Goal: Task Accomplishment & Management: Manage account settings

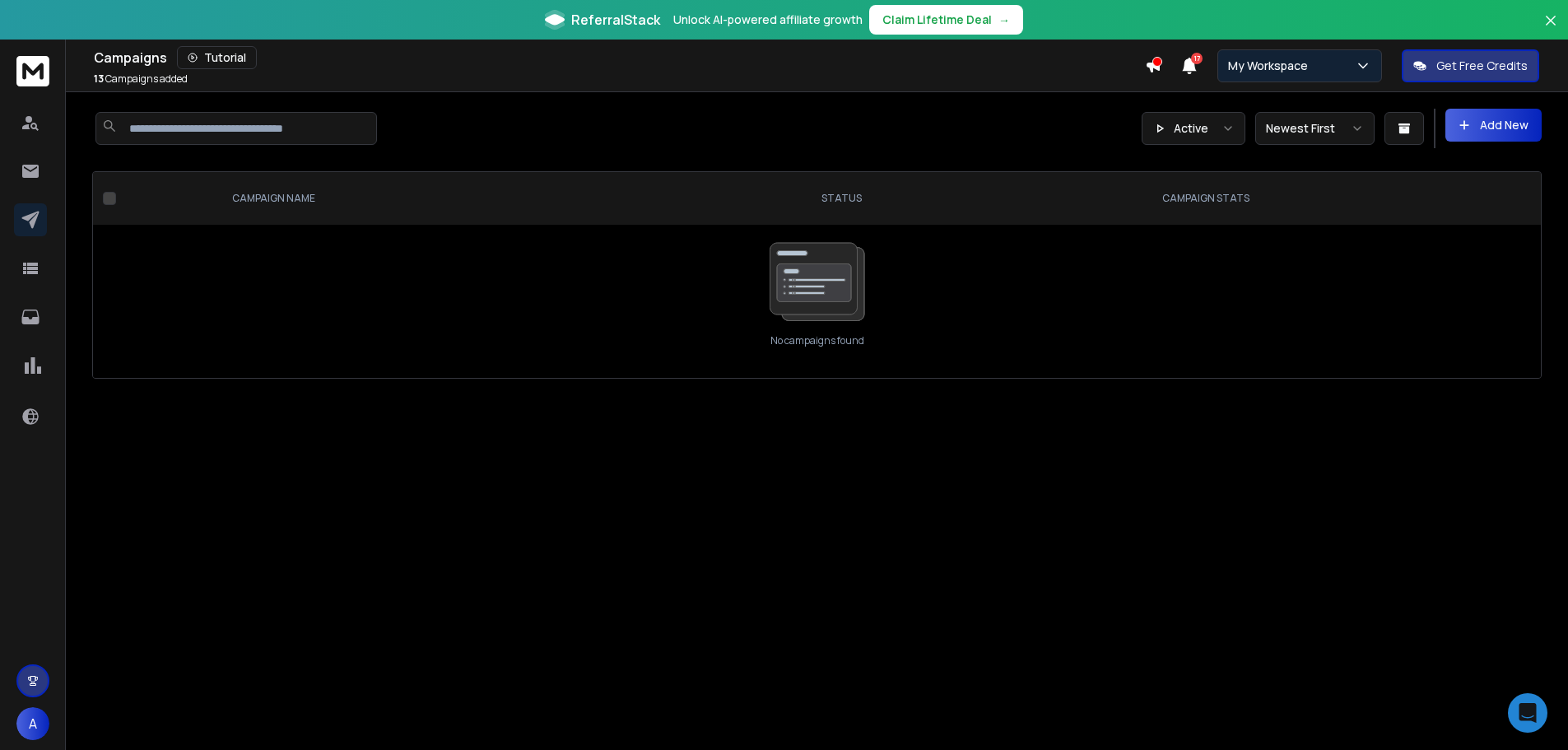
click at [1275, 67] on p "My Workspace" at bounding box center [1271, 65] width 87 height 16
click at [1278, 69] on p "My Workspace" at bounding box center [1271, 65] width 87 height 16
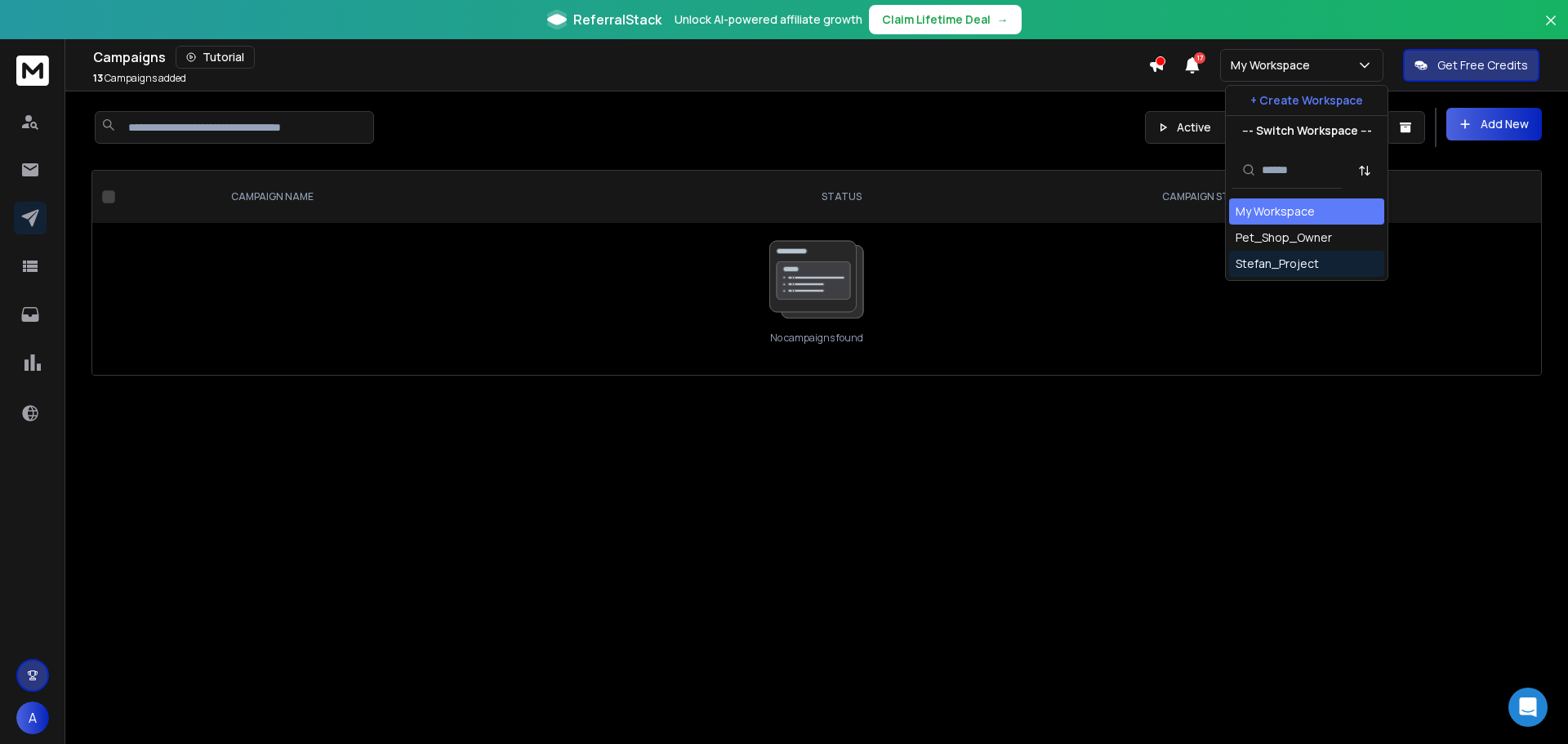
click at [1287, 260] on div "Stefan_Project" at bounding box center [1277, 263] width 83 height 16
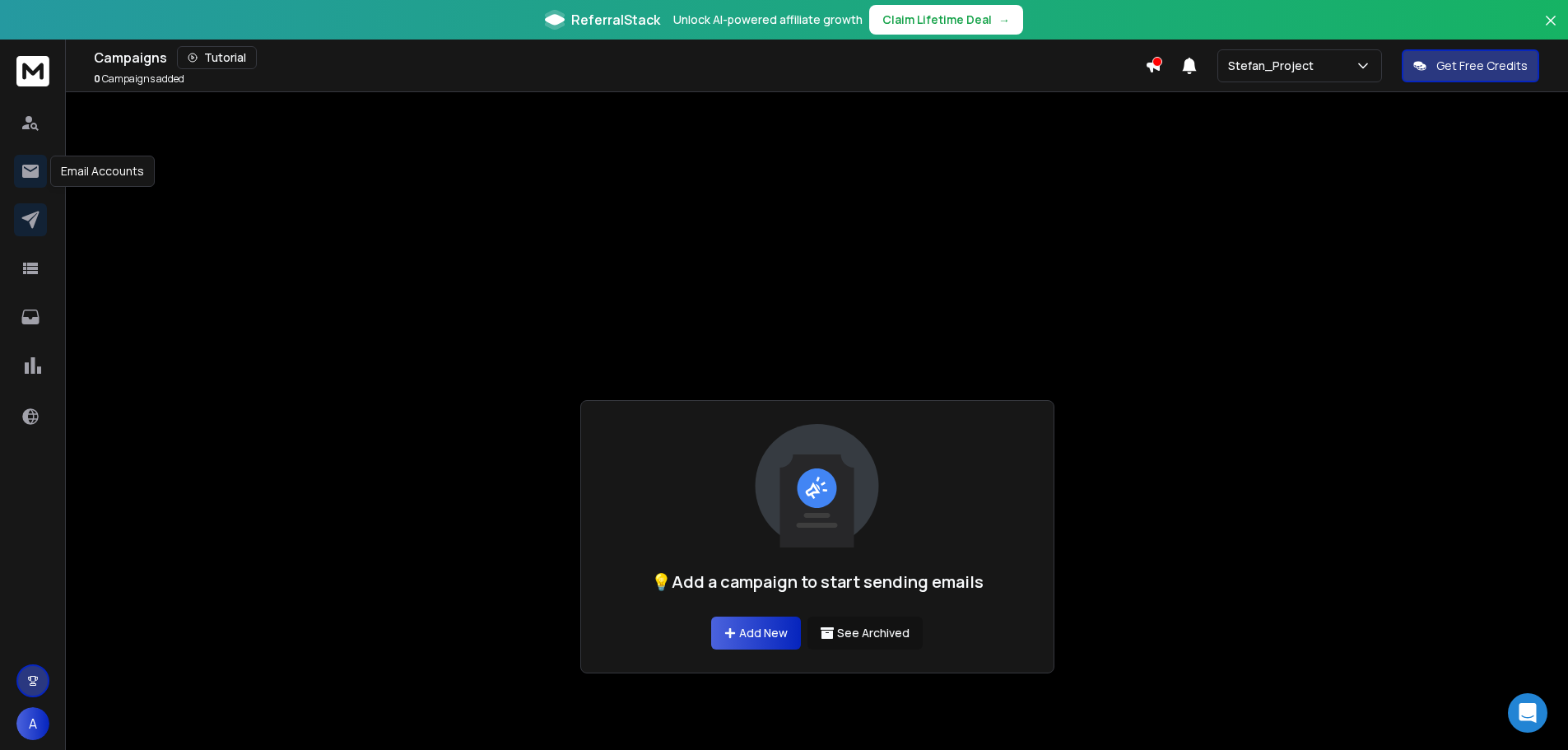
click at [30, 169] on icon at bounding box center [30, 172] width 16 height 13
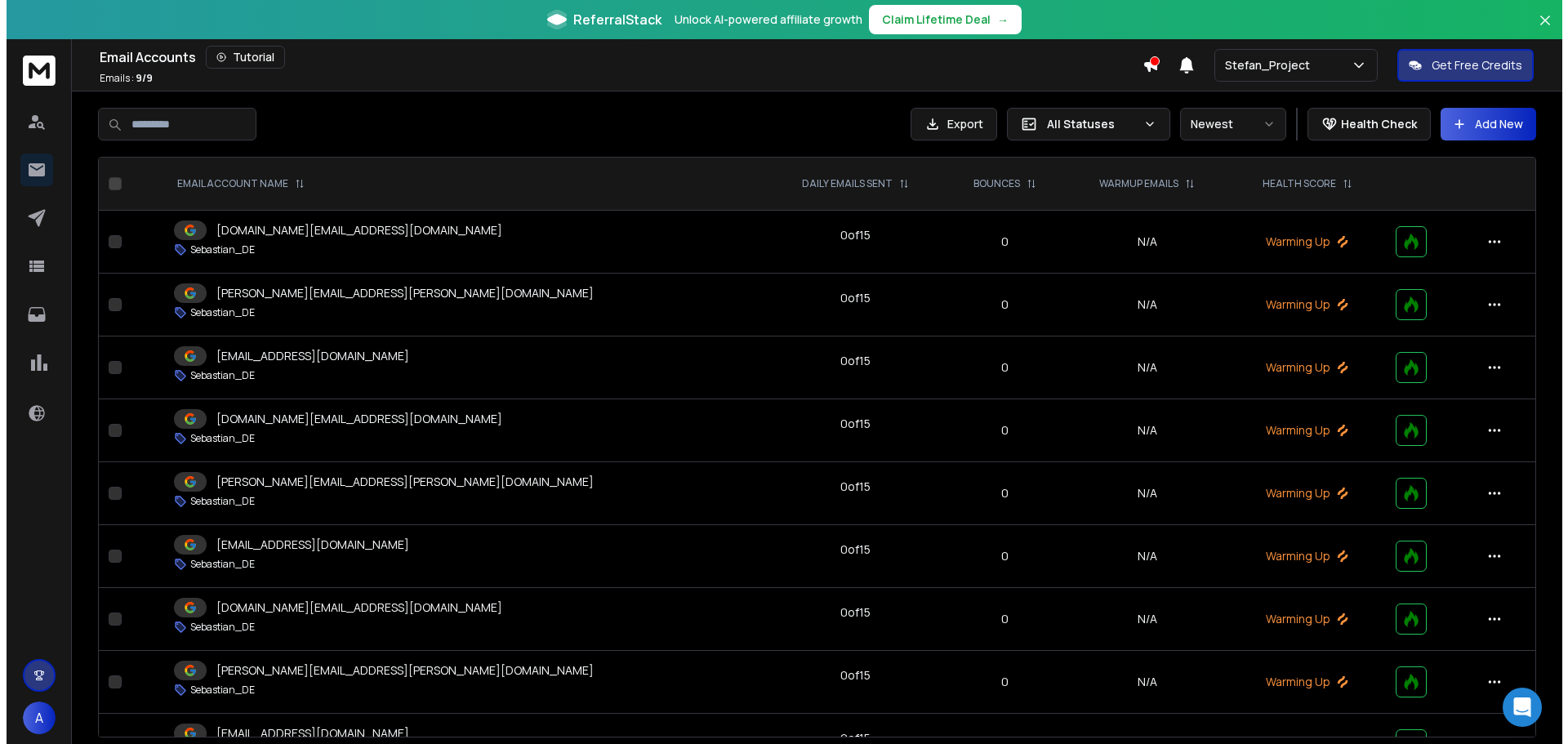
scroll to position [52, 0]
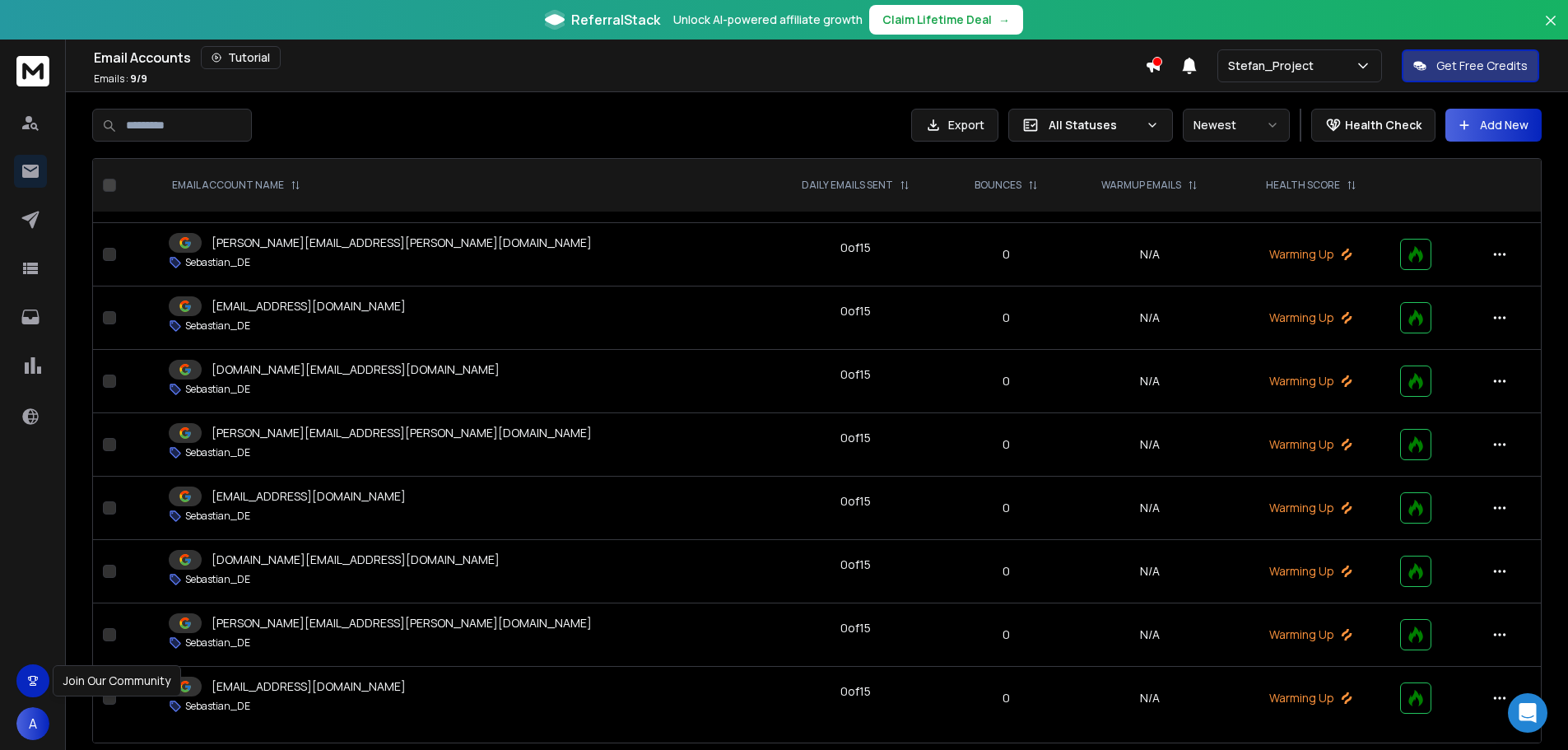
click at [28, 672] on link at bounding box center [32, 680] width 33 height 33
click at [39, 726] on span "A" at bounding box center [32, 723] width 33 height 33
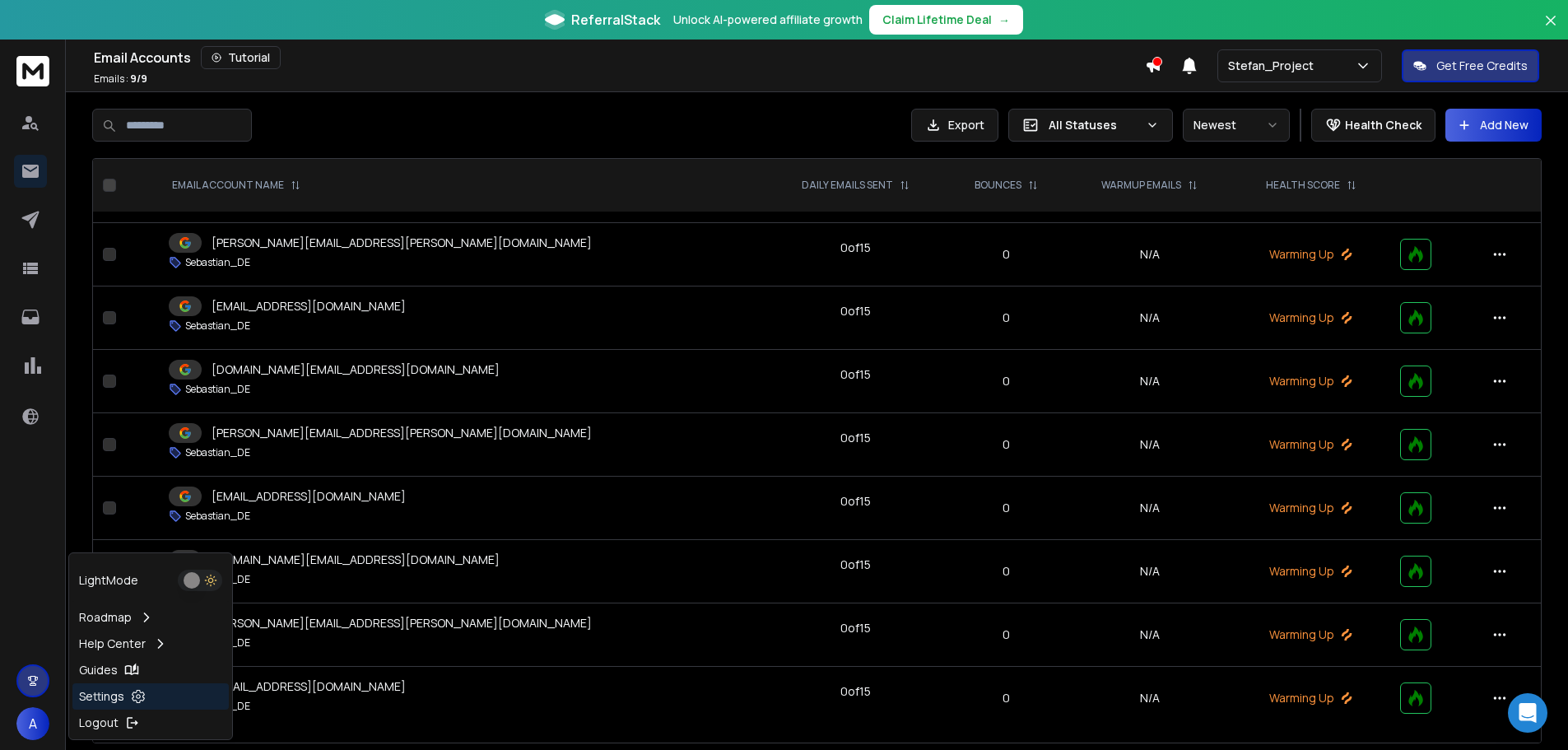
click at [109, 699] on p "Settings" at bounding box center [102, 696] width 46 height 16
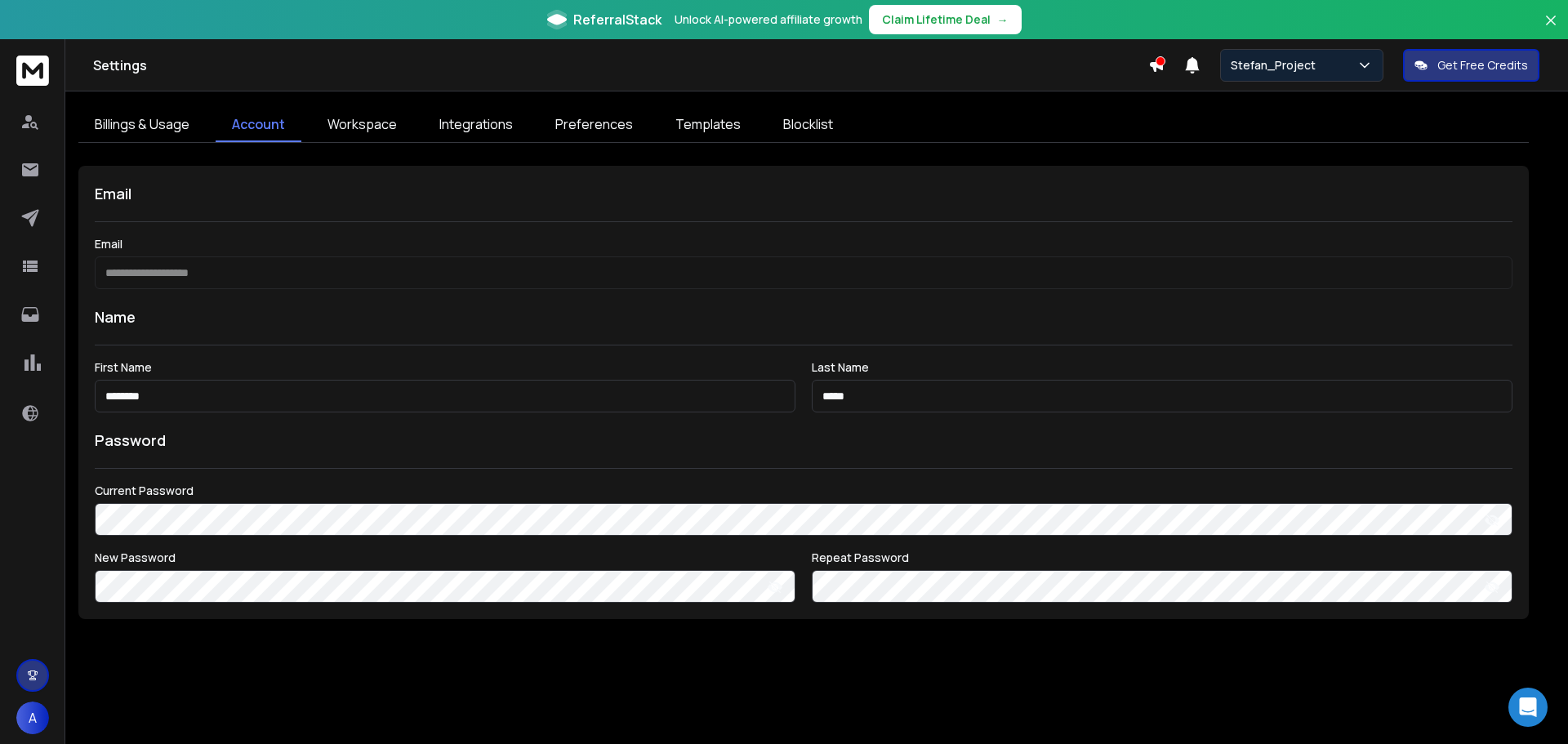
click at [1322, 69] on p "Stefan_Project" at bounding box center [1276, 64] width 92 height 16
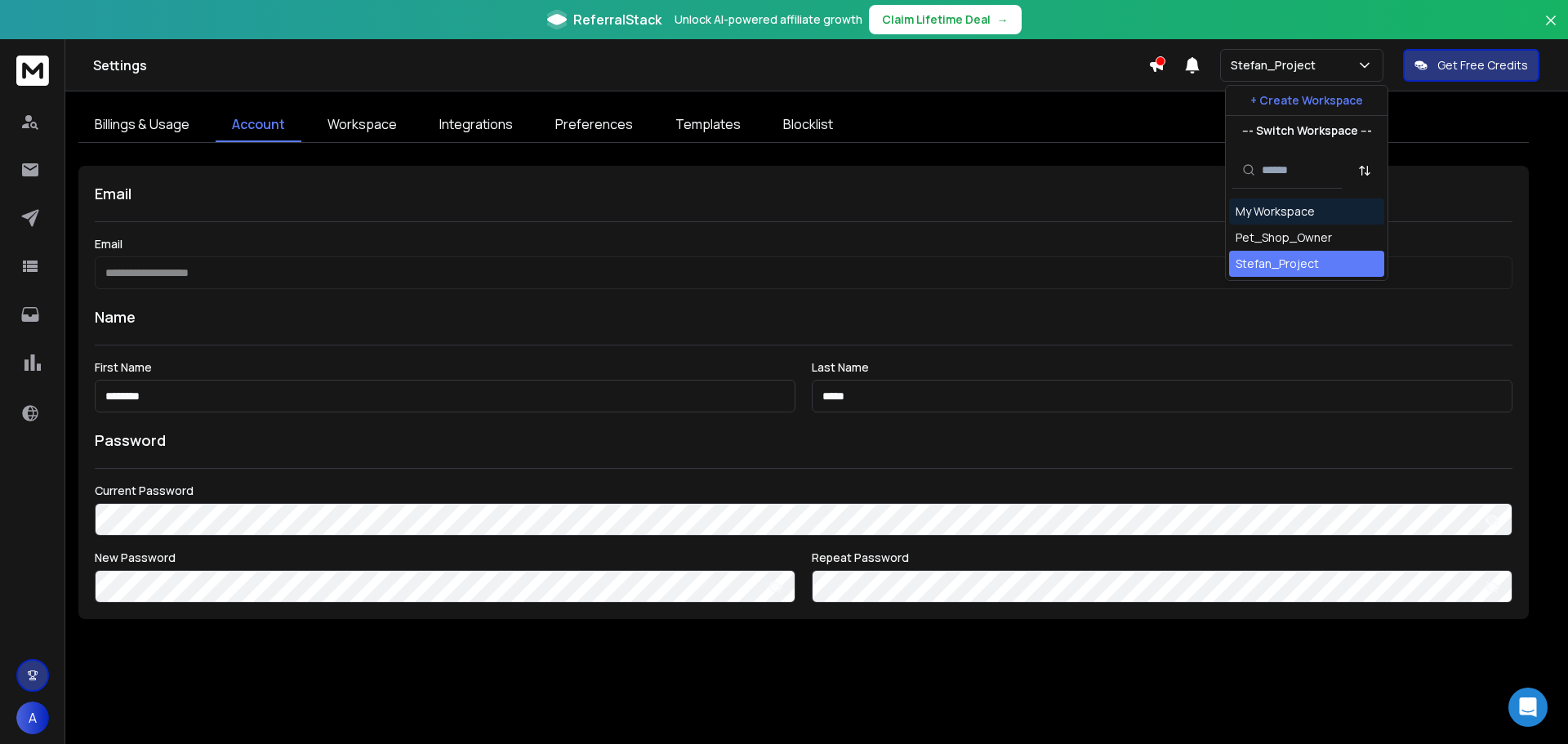
click at [1279, 199] on div "My Workspace" at bounding box center [1306, 212] width 155 height 26
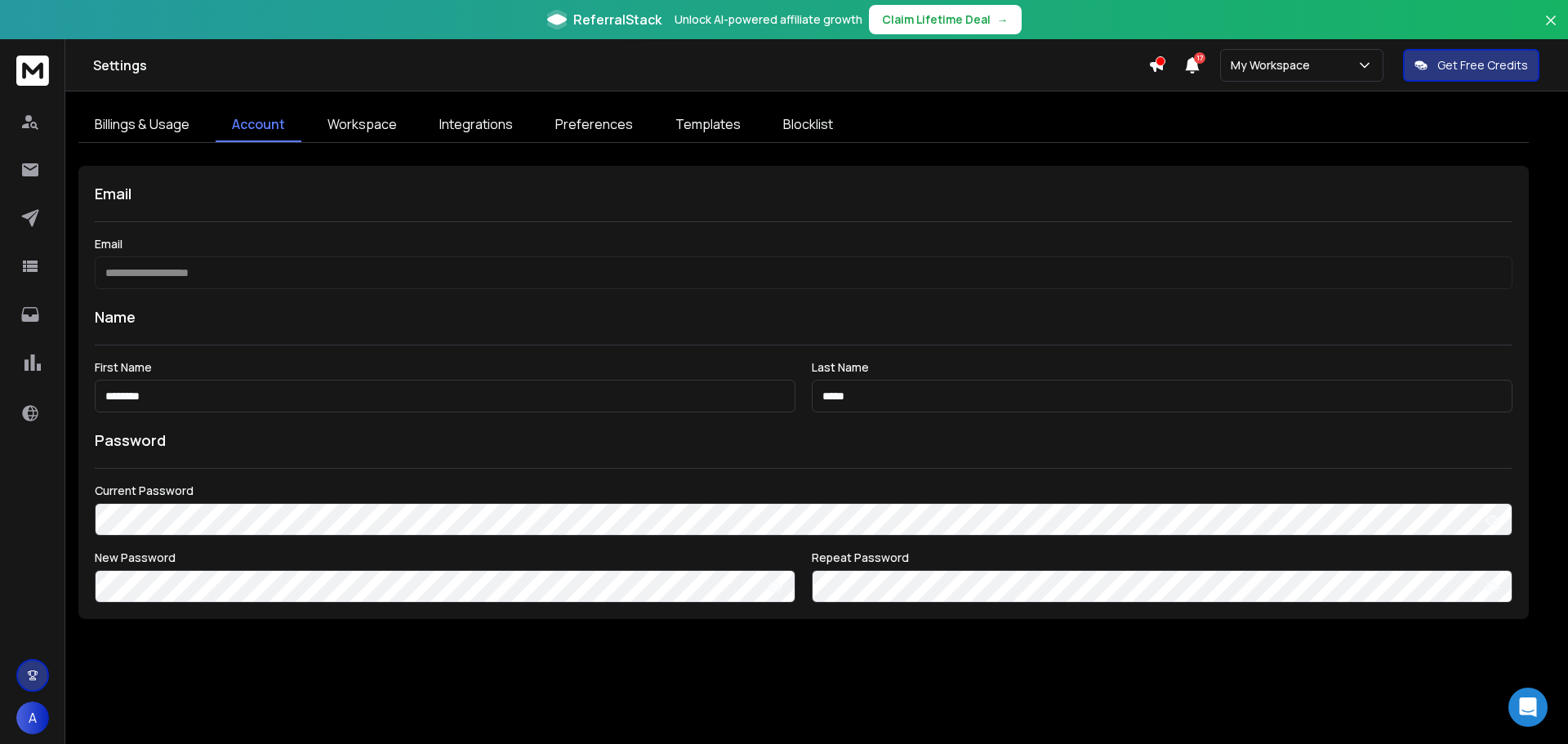
click at [343, 129] on link "Workspace" at bounding box center [362, 125] width 102 height 34
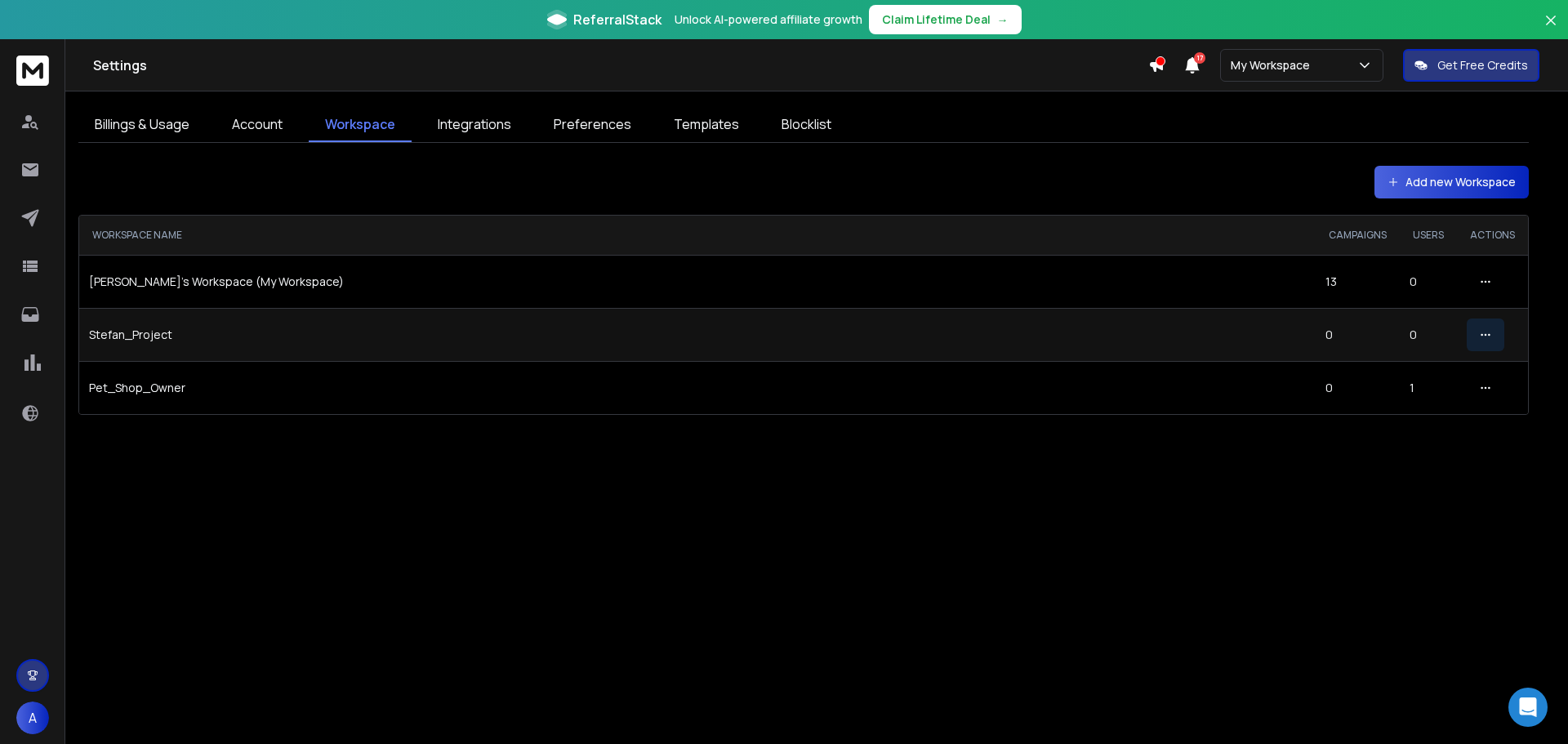
click at [1484, 330] on icon "button" at bounding box center [1485, 335] width 11 height 11
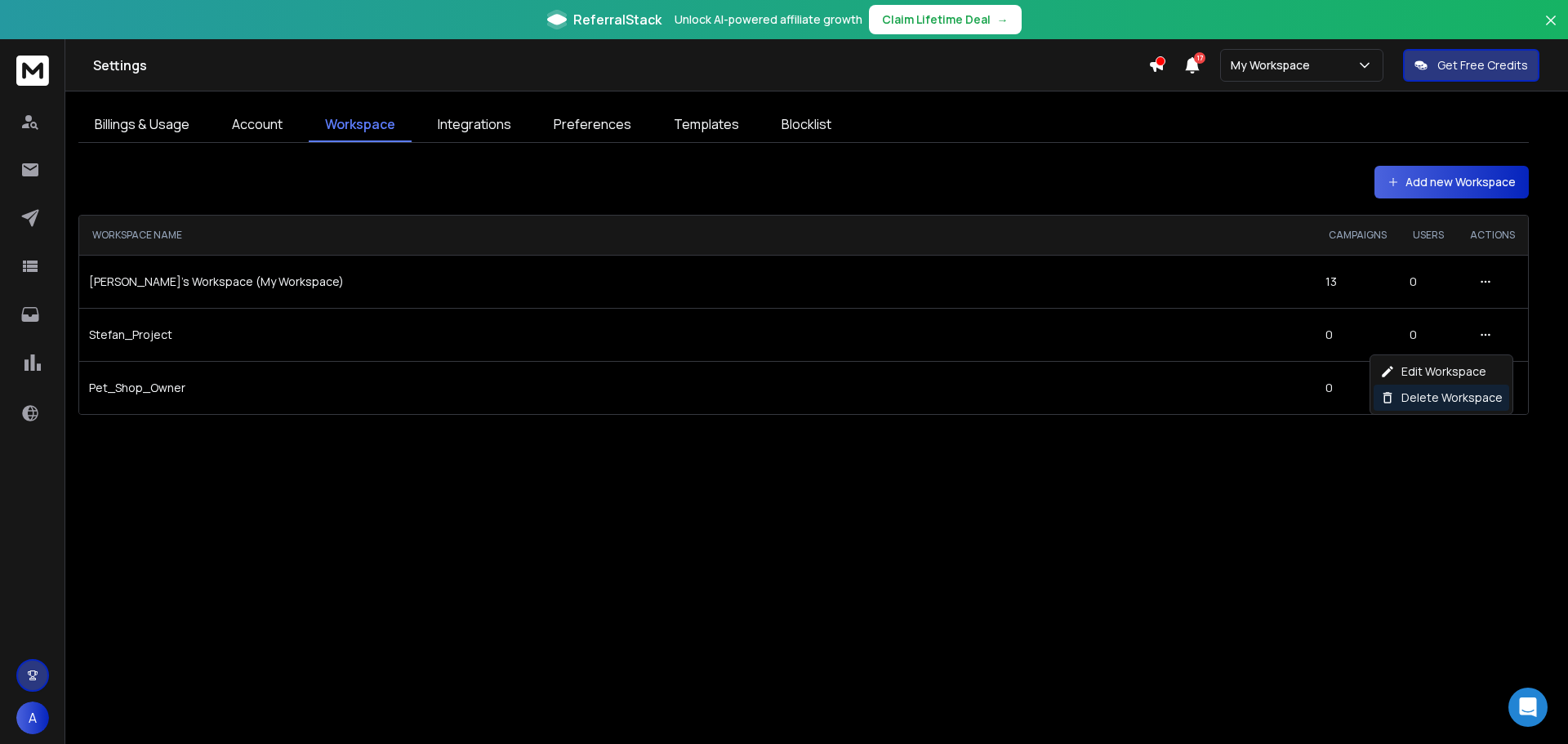
click at [1442, 398] on p "Delete Workspace" at bounding box center [1451, 397] width 101 height 16
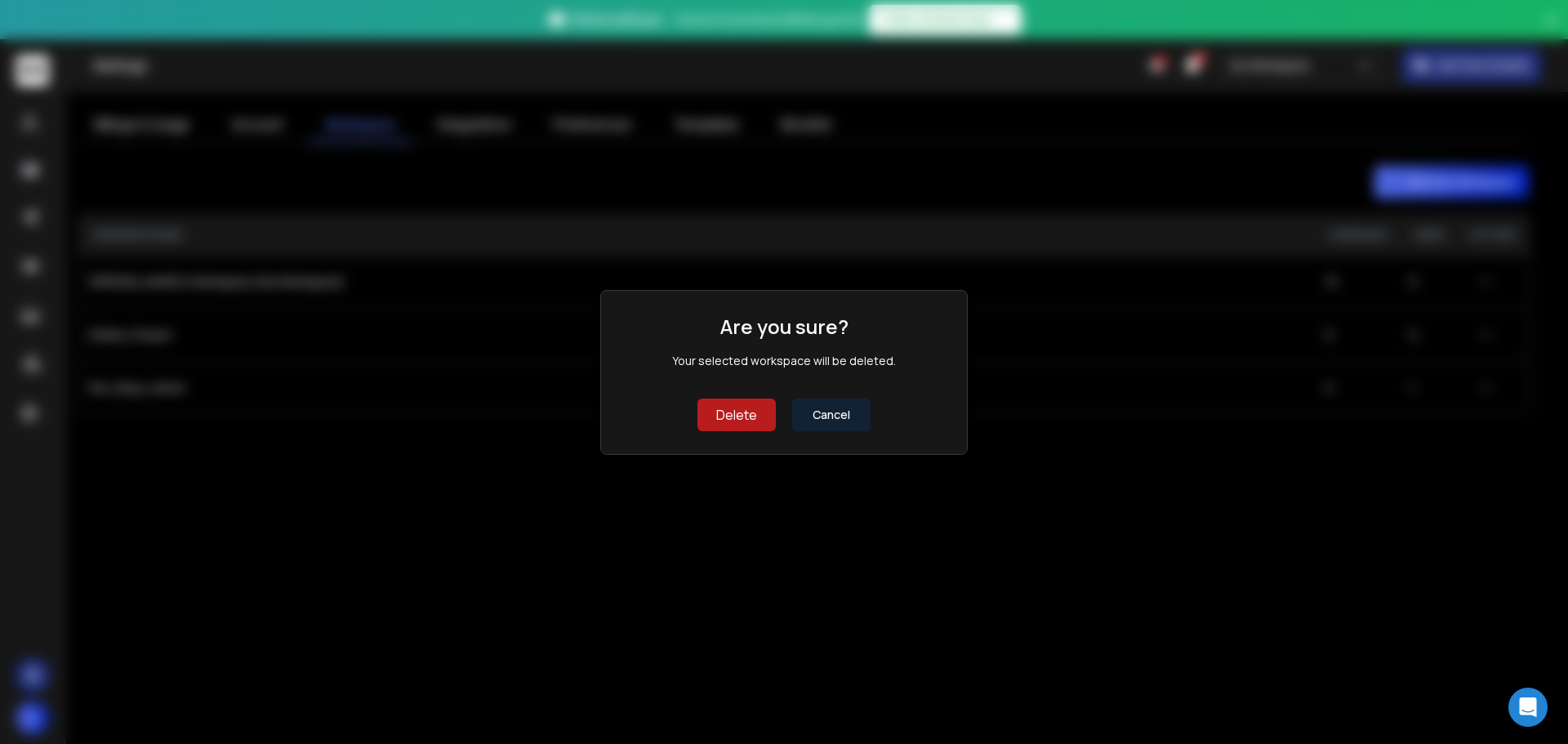
click at [729, 415] on button "Delete" at bounding box center [736, 415] width 78 height 33
